Goal: Transaction & Acquisition: Subscribe to service/newsletter

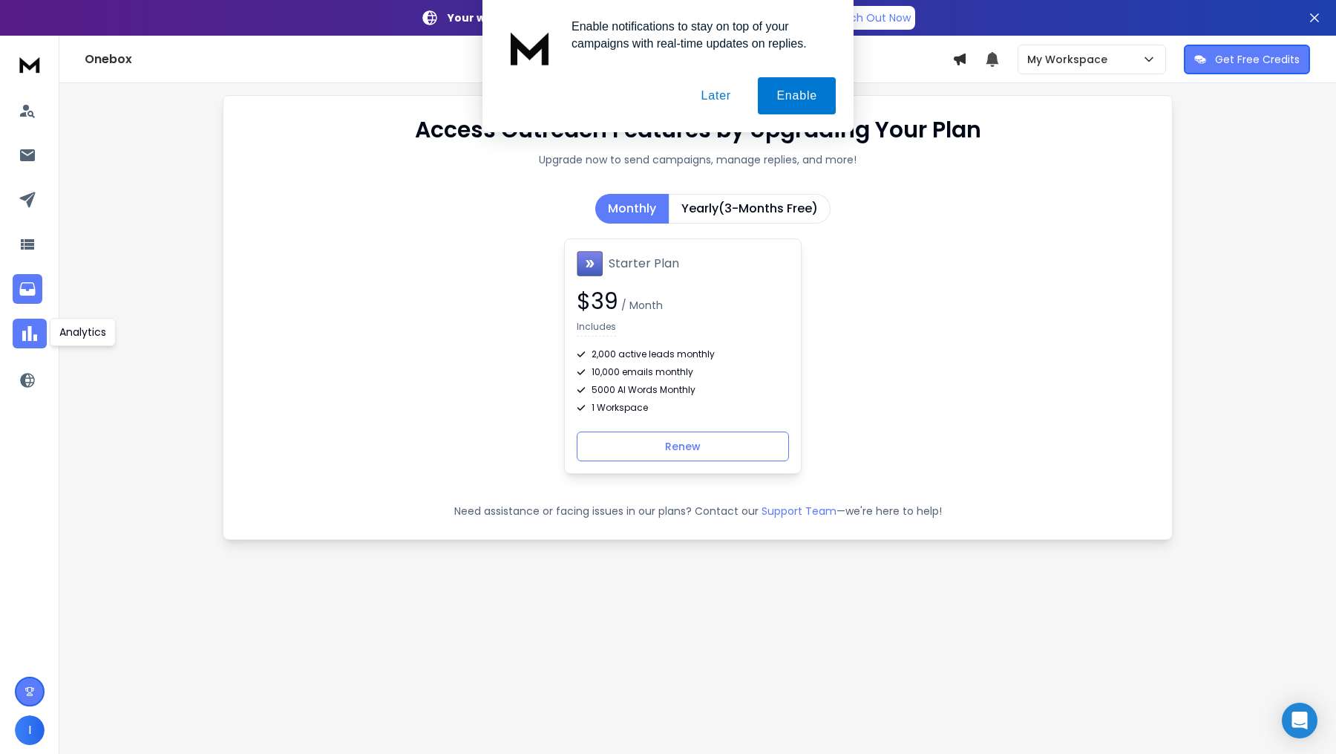
click at [22, 329] on icon at bounding box center [29, 333] width 15 height 15
click at [33, 206] on icon at bounding box center [28, 200] width 18 height 18
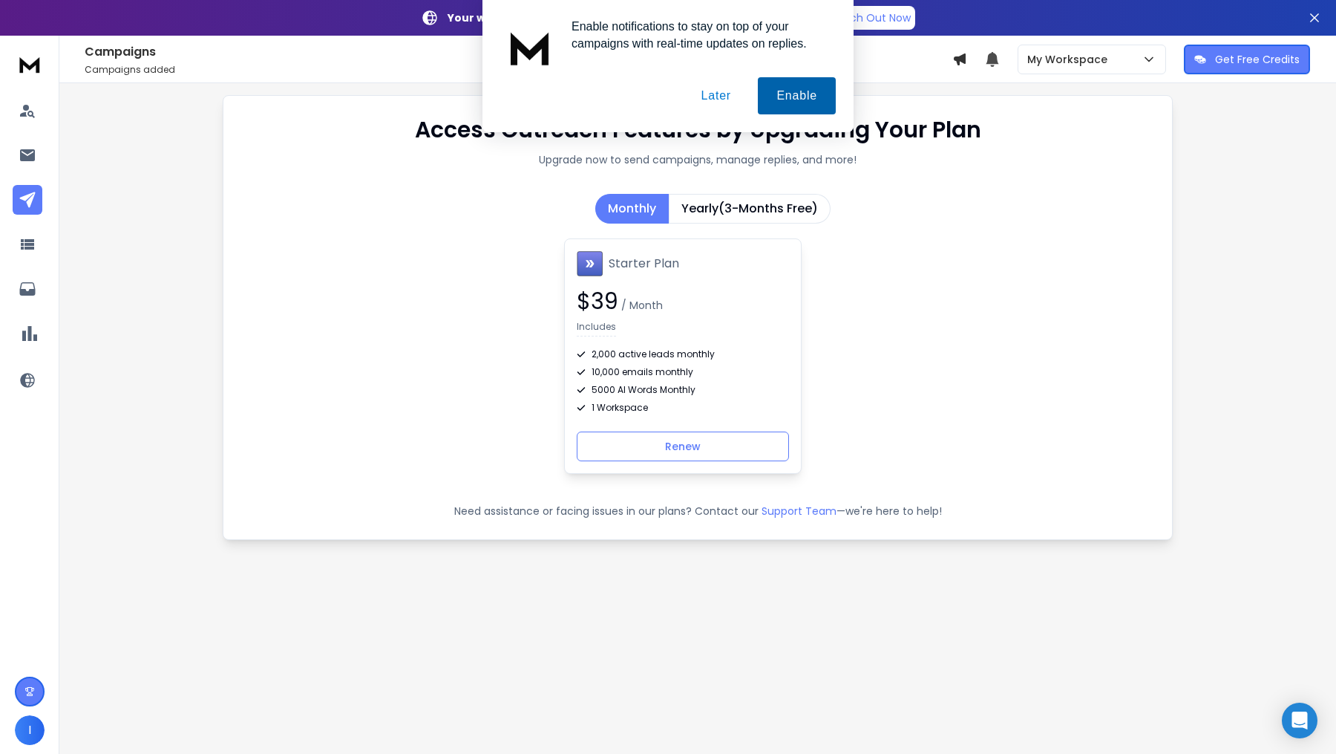
click at [791, 94] on button "Enable" at bounding box center [797, 95] width 78 height 37
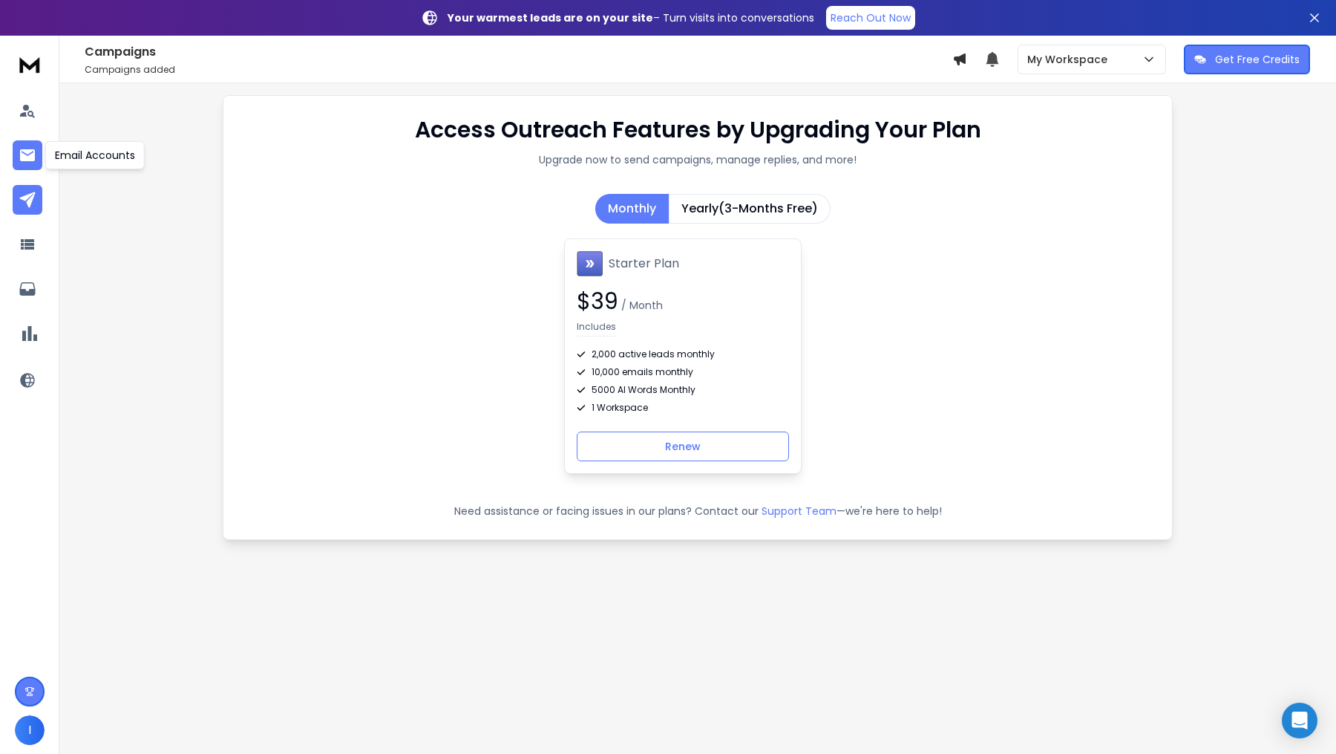
click at [23, 151] on icon at bounding box center [27, 155] width 15 height 12
click at [1314, 21] on icon at bounding box center [1314, 17] width 13 height 13
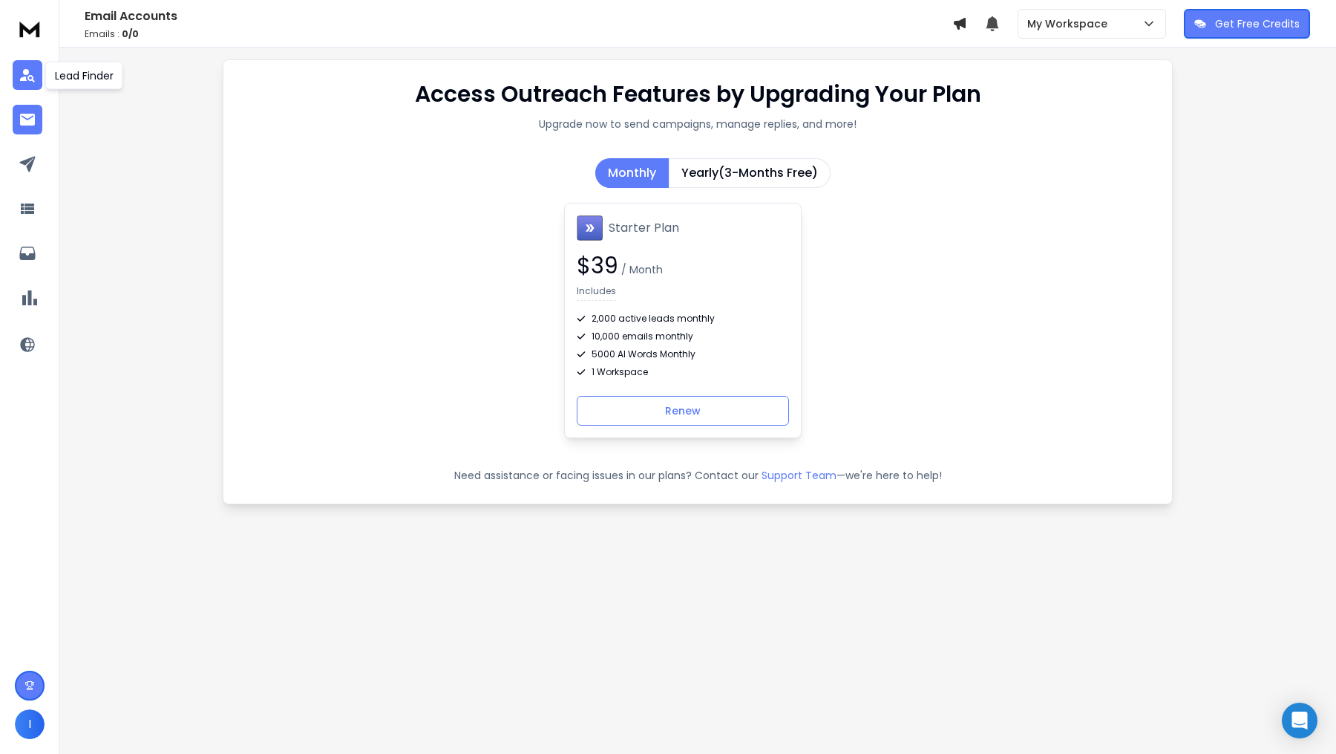
click at [29, 75] on icon at bounding box center [27, 78] width 15 height 7
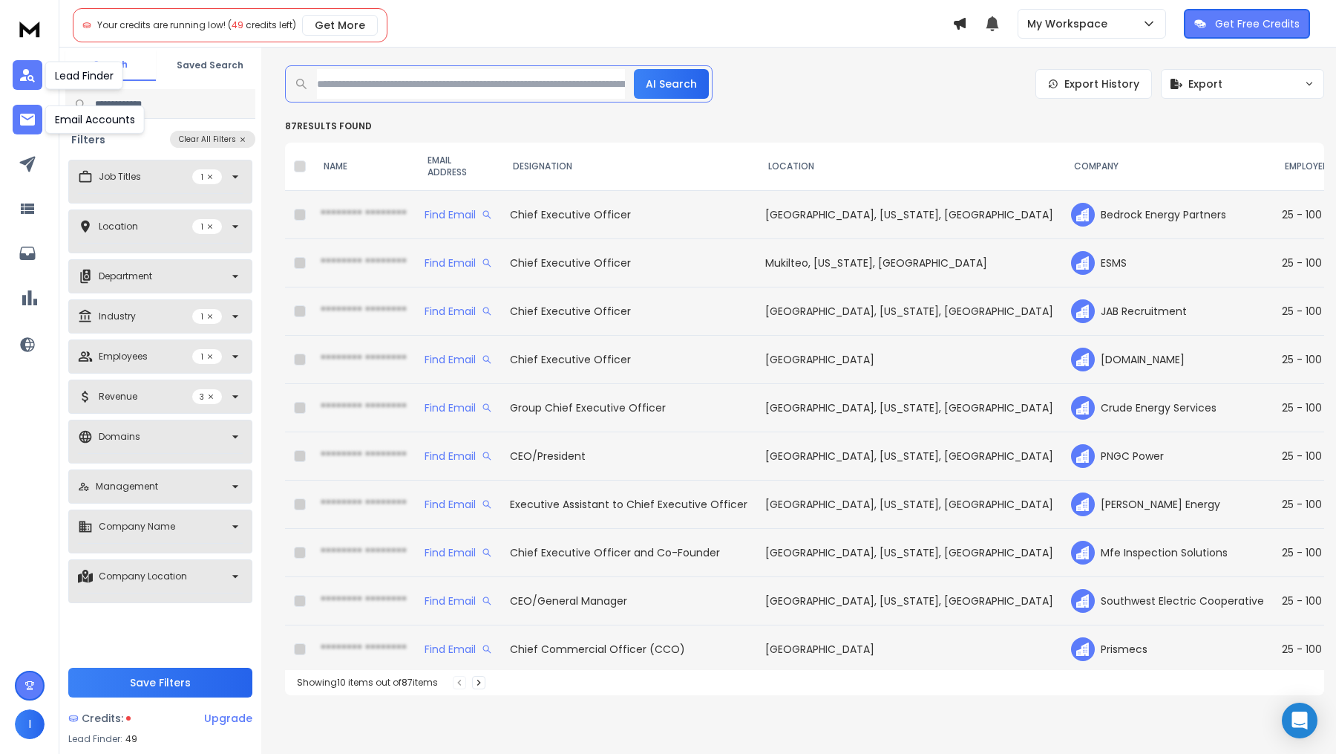
click at [23, 120] on icon at bounding box center [27, 120] width 15 height 12
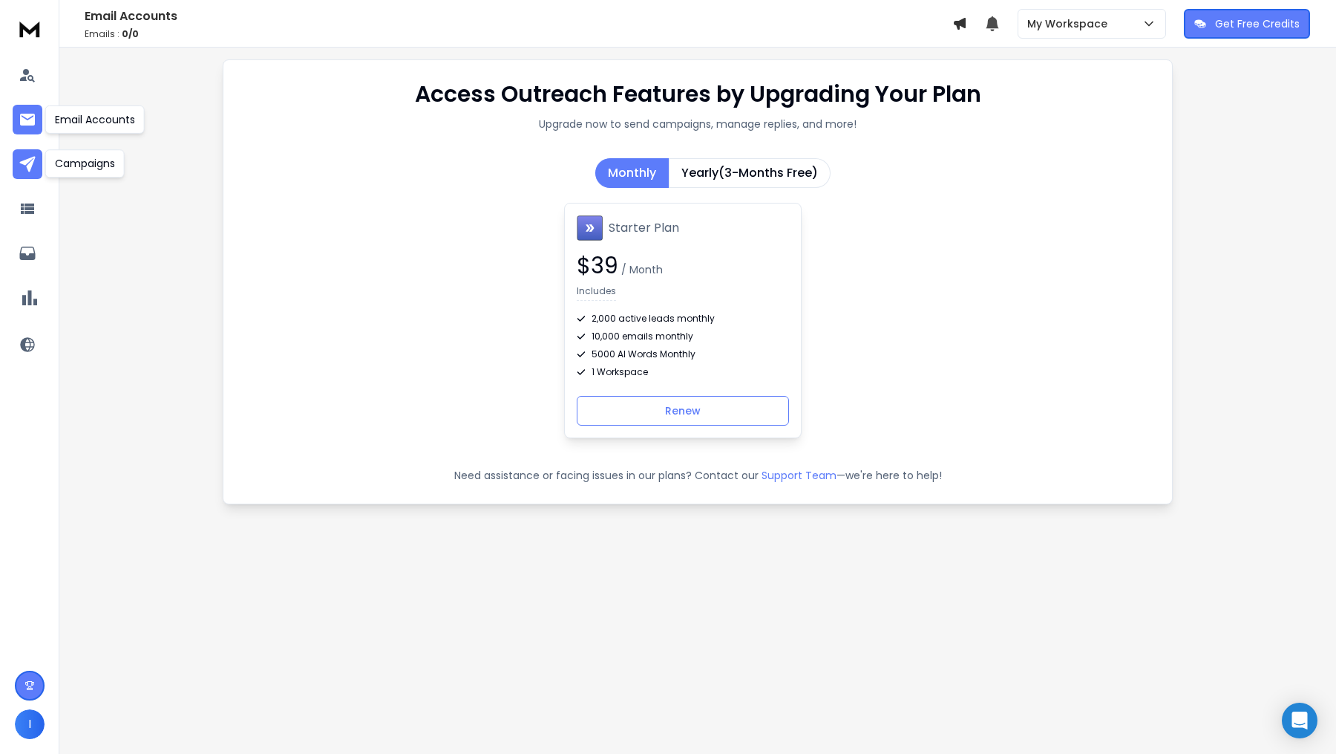
click at [28, 163] on icon at bounding box center [27, 164] width 16 height 16
click at [25, 210] on icon at bounding box center [27, 208] width 13 height 10
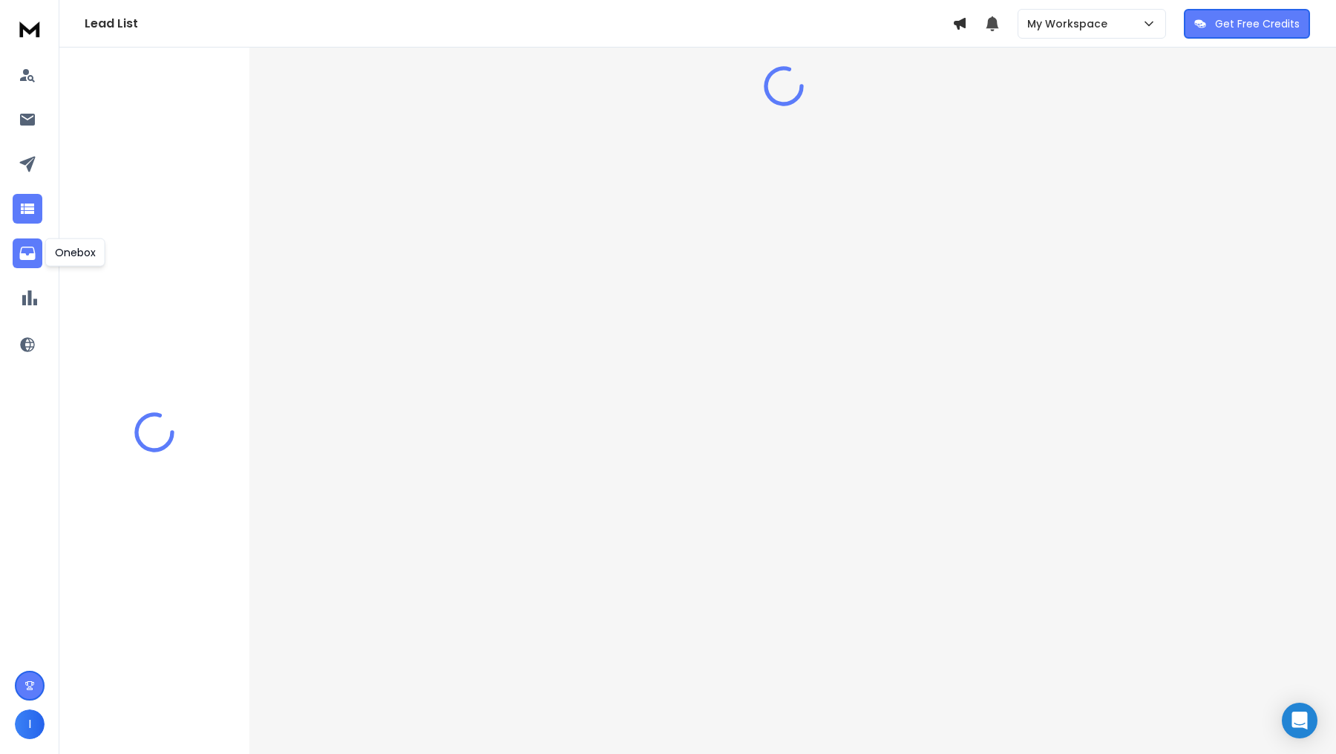
click at [30, 257] on icon at bounding box center [27, 252] width 16 height 13
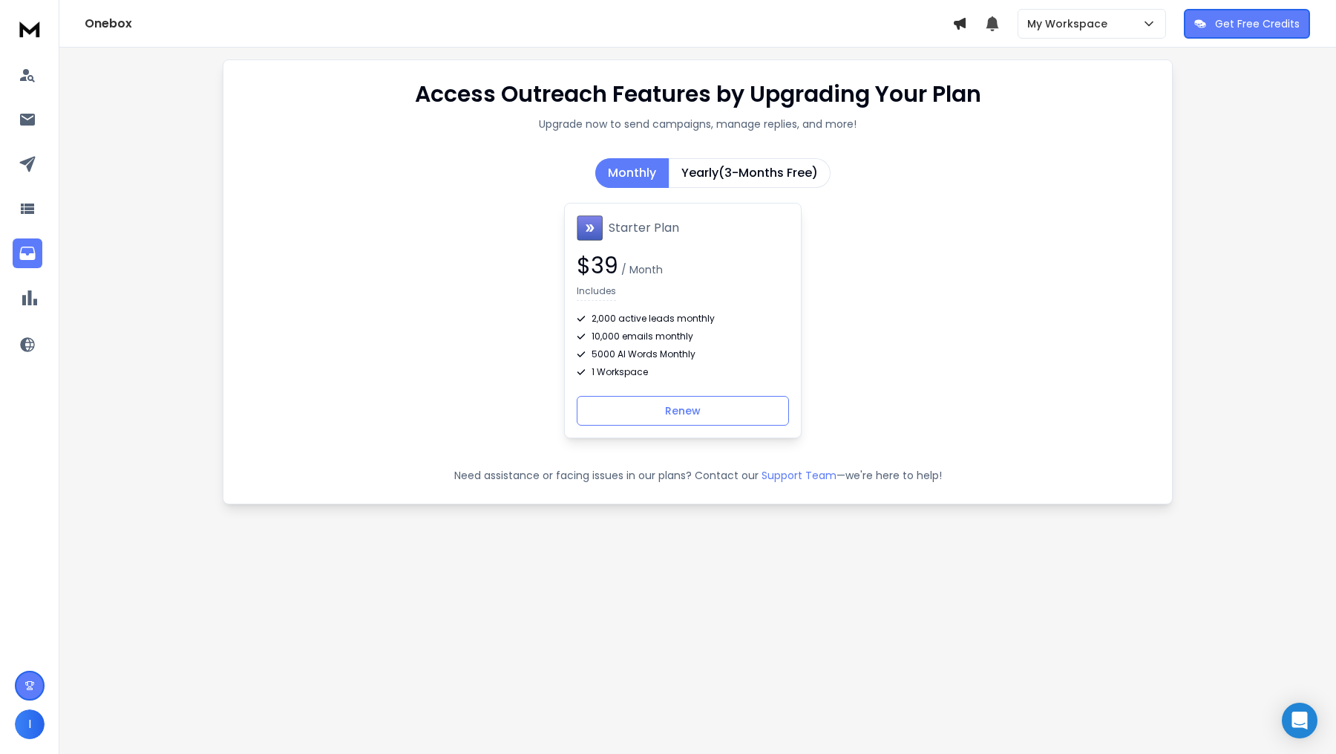
click at [27, 317] on div at bounding box center [30, 302] width 34 height 38
click at [28, 290] on icon at bounding box center [29, 297] width 15 height 15
click at [26, 344] on icon at bounding box center [28, 345] width 18 height 18
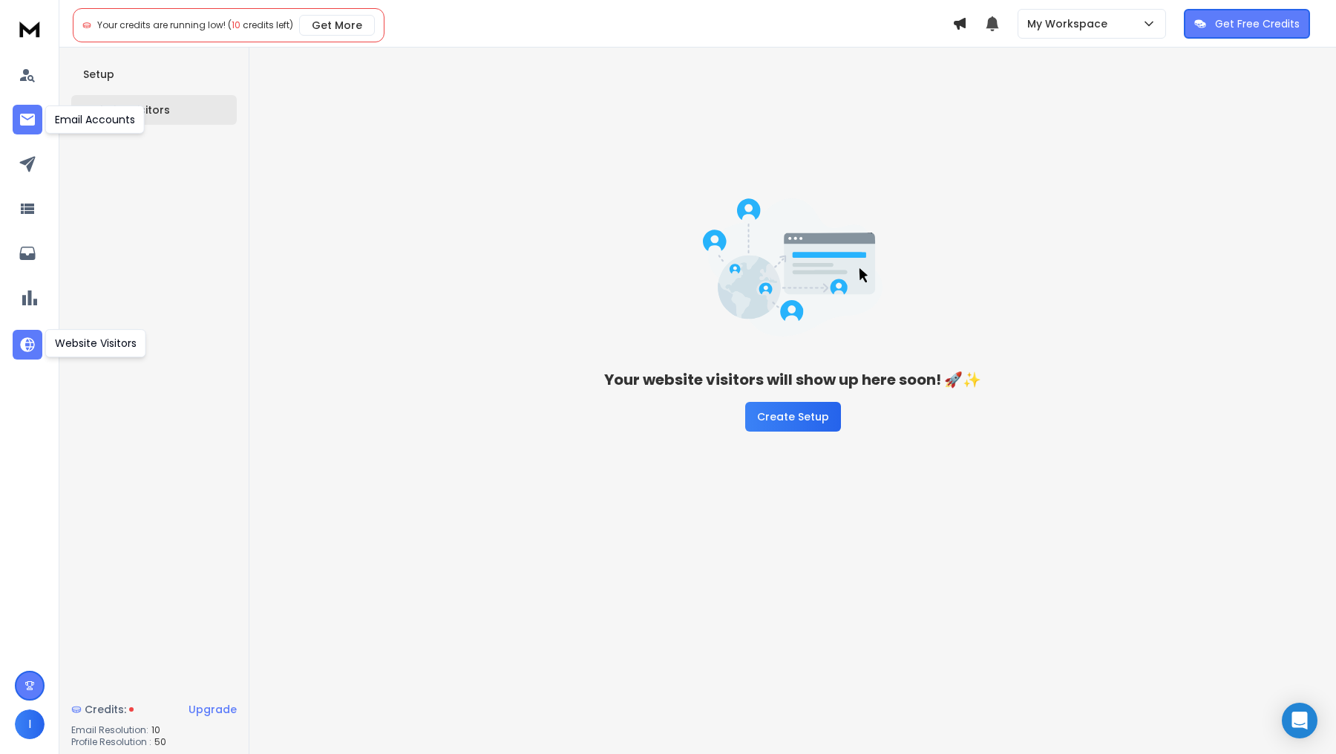
click at [25, 123] on icon at bounding box center [27, 120] width 15 height 12
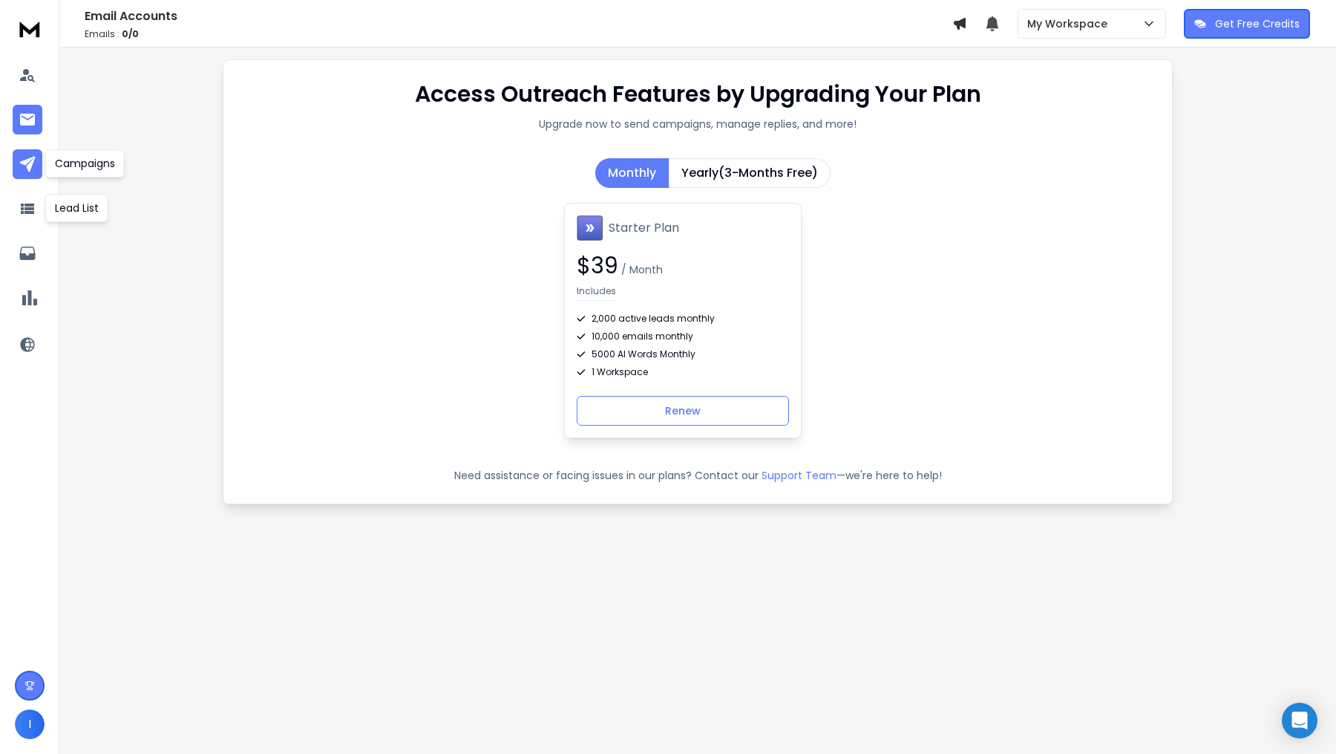
click at [29, 170] on icon at bounding box center [27, 164] width 16 height 16
click at [30, 206] on icon at bounding box center [27, 208] width 13 height 10
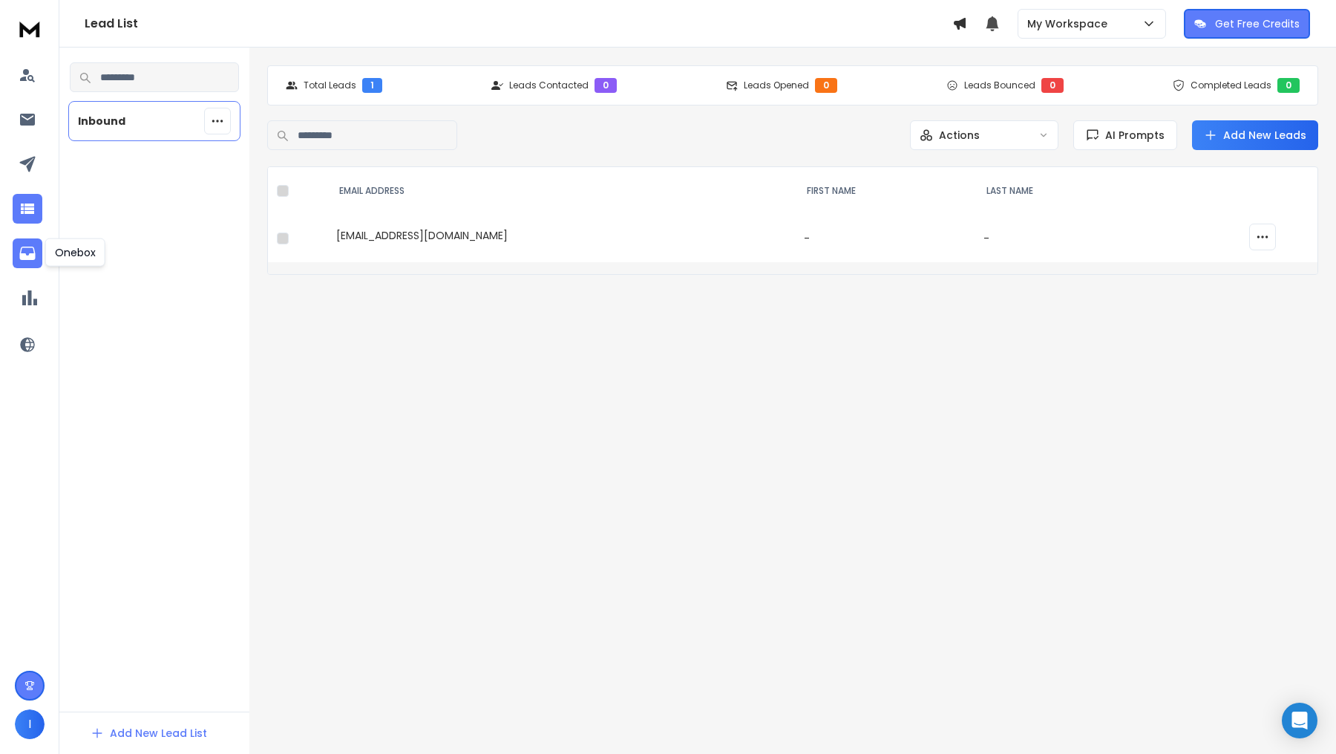
click at [23, 255] on icon at bounding box center [27, 252] width 16 height 13
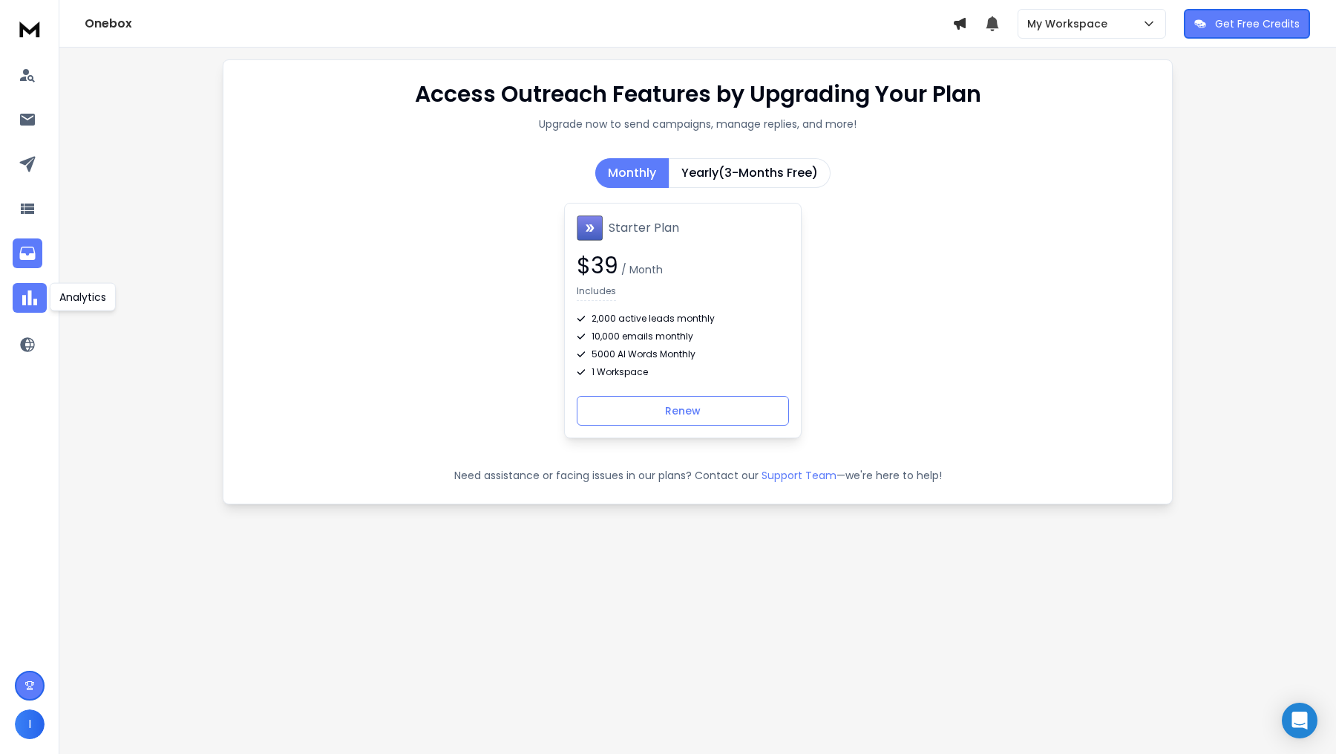
click at [27, 307] on icon at bounding box center [30, 298] width 22 height 22
click at [32, 332] on link at bounding box center [28, 345] width 30 height 30
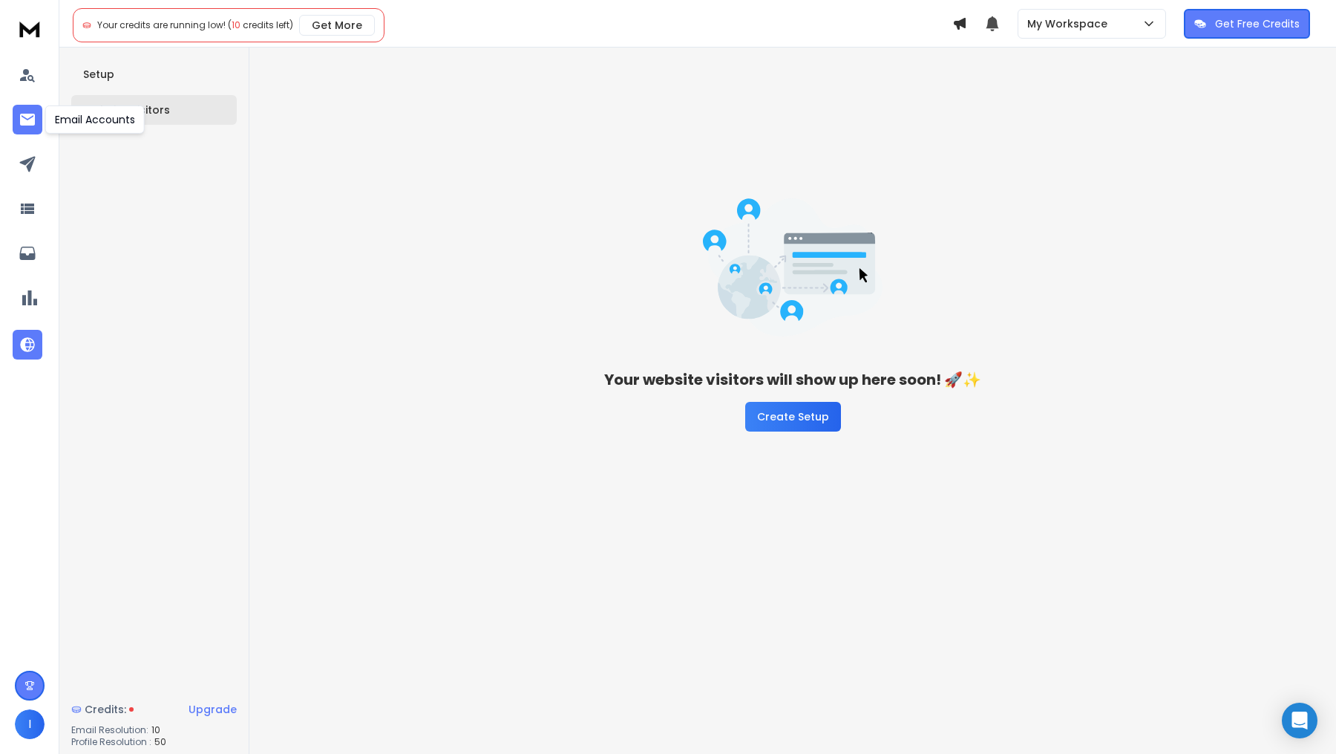
click at [25, 114] on icon at bounding box center [27, 120] width 15 height 12
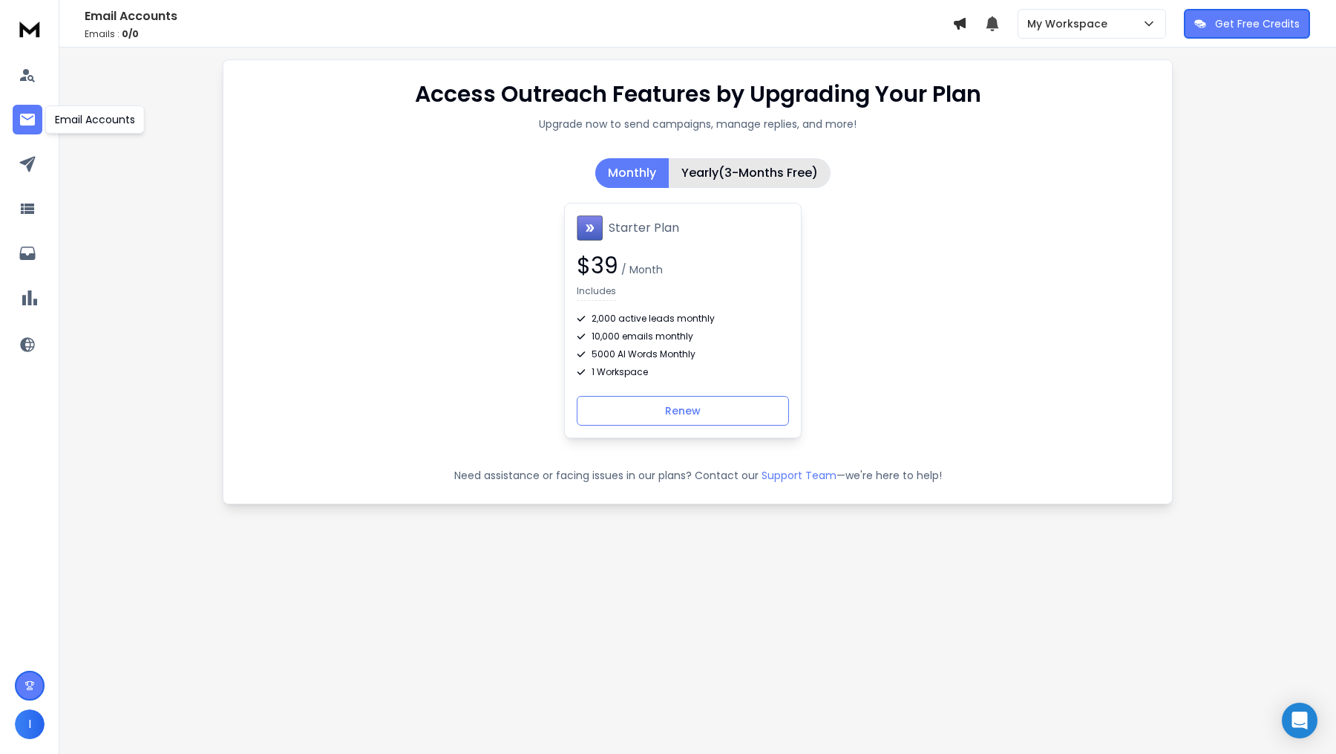
click at [740, 163] on button "Yearly(3-Months Free)" at bounding box center [750, 173] width 162 height 30
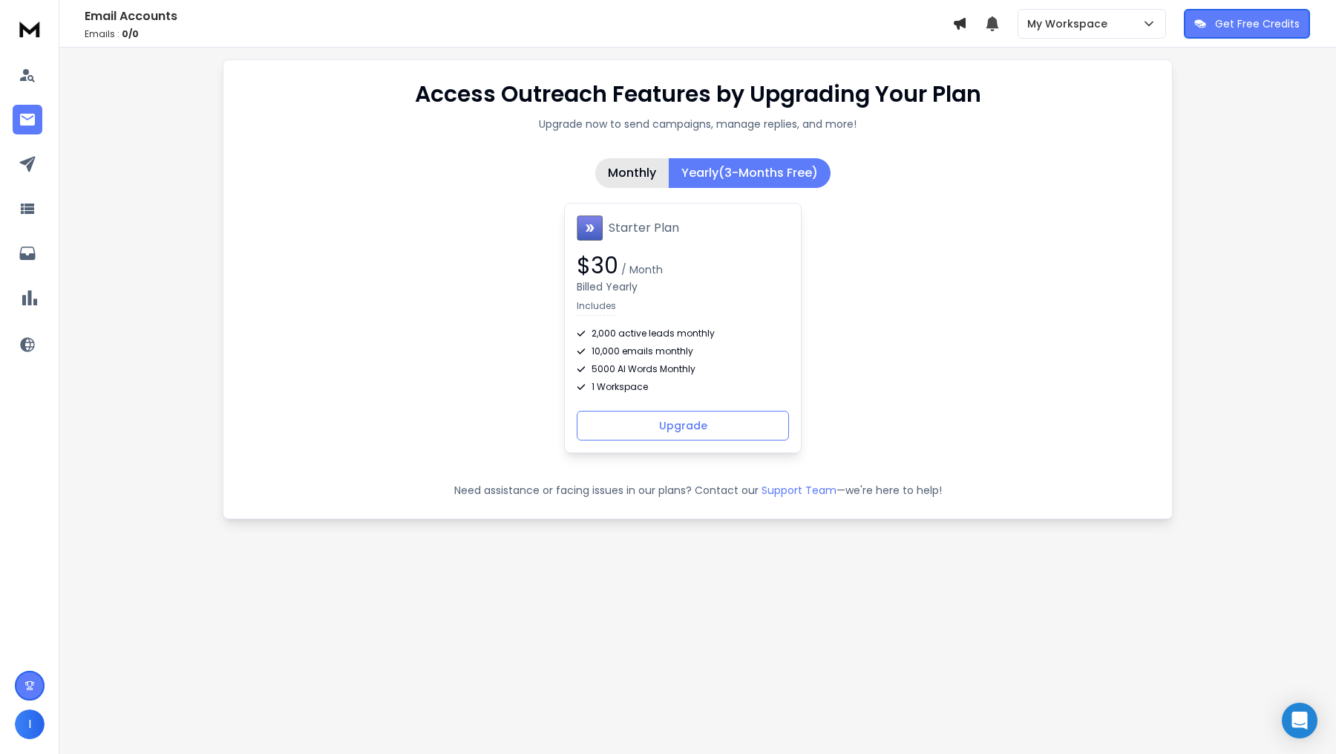
click at [649, 174] on button "Monthly" at bounding box center [632, 173] width 74 height 30
